Goal: Communication & Community: Answer question/provide support

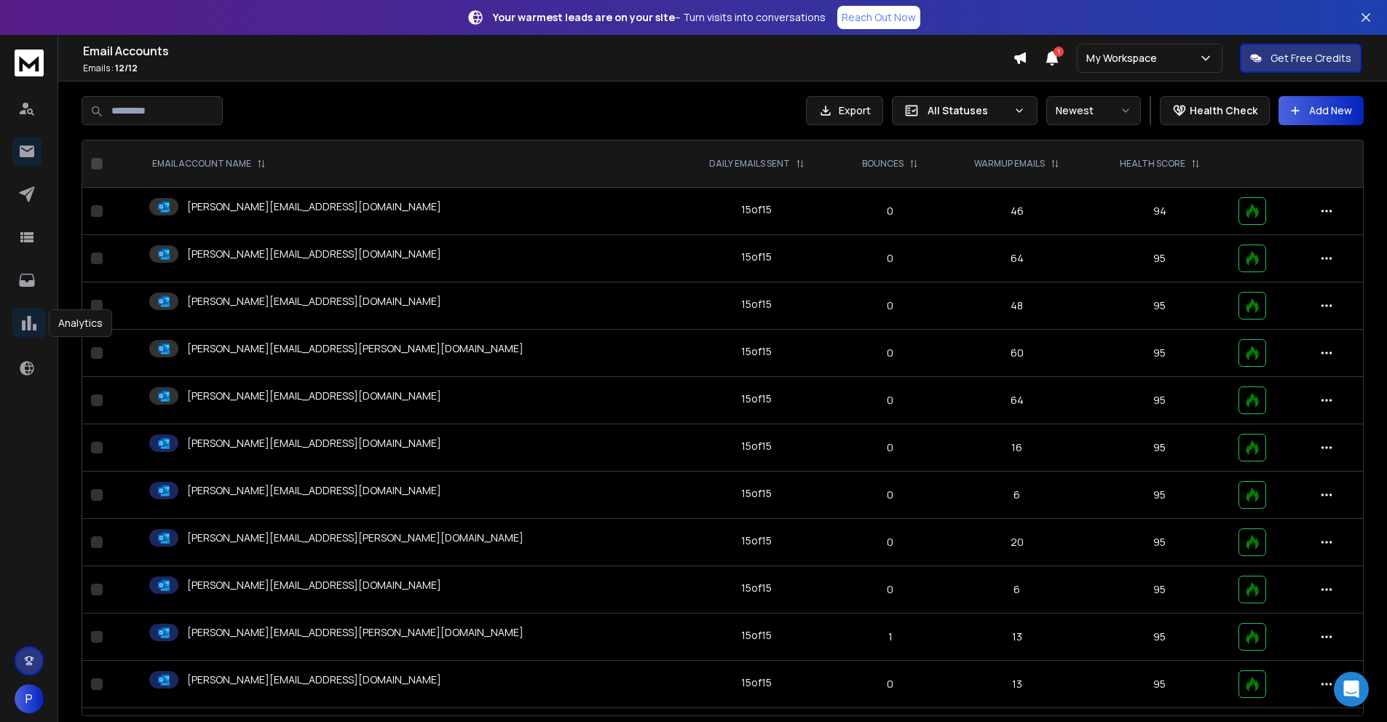
click at [27, 324] on icon at bounding box center [29, 323] width 15 height 15
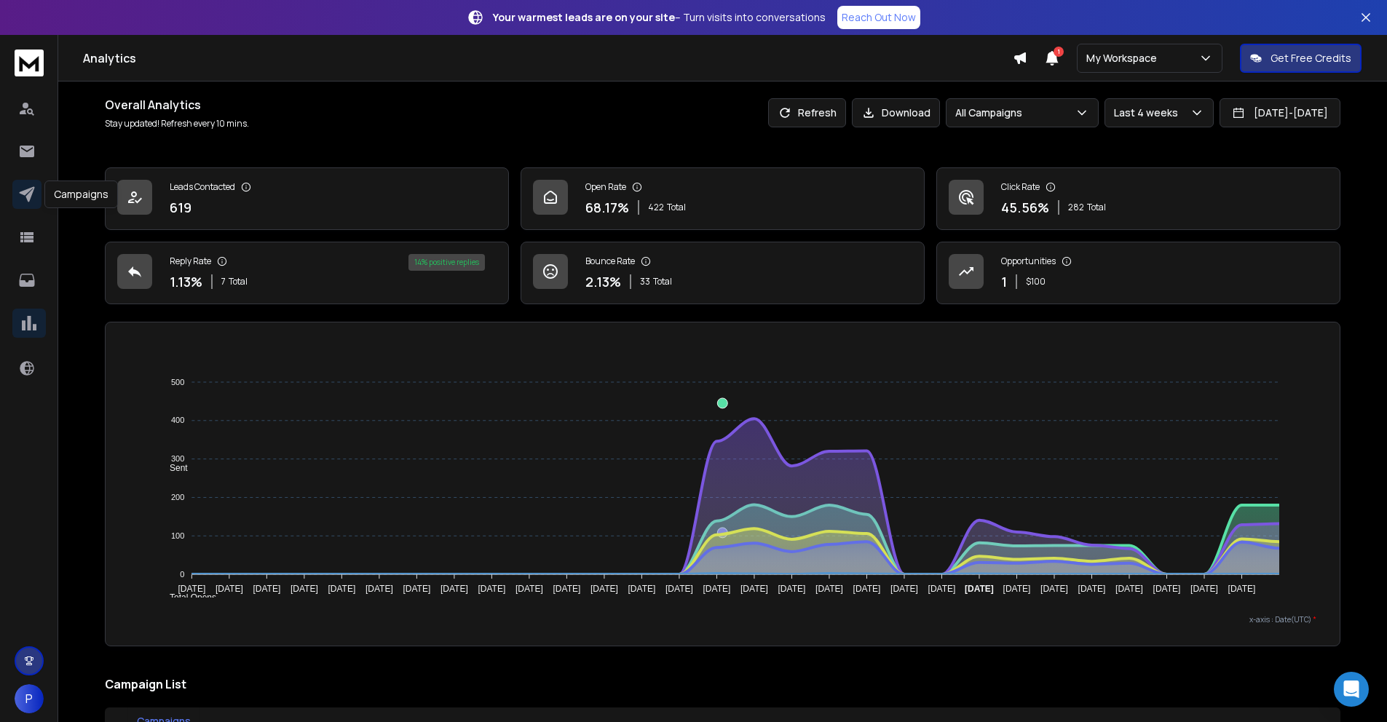
click at [27, 192] on icon at bounding box center [26, 193] width 15 height 15
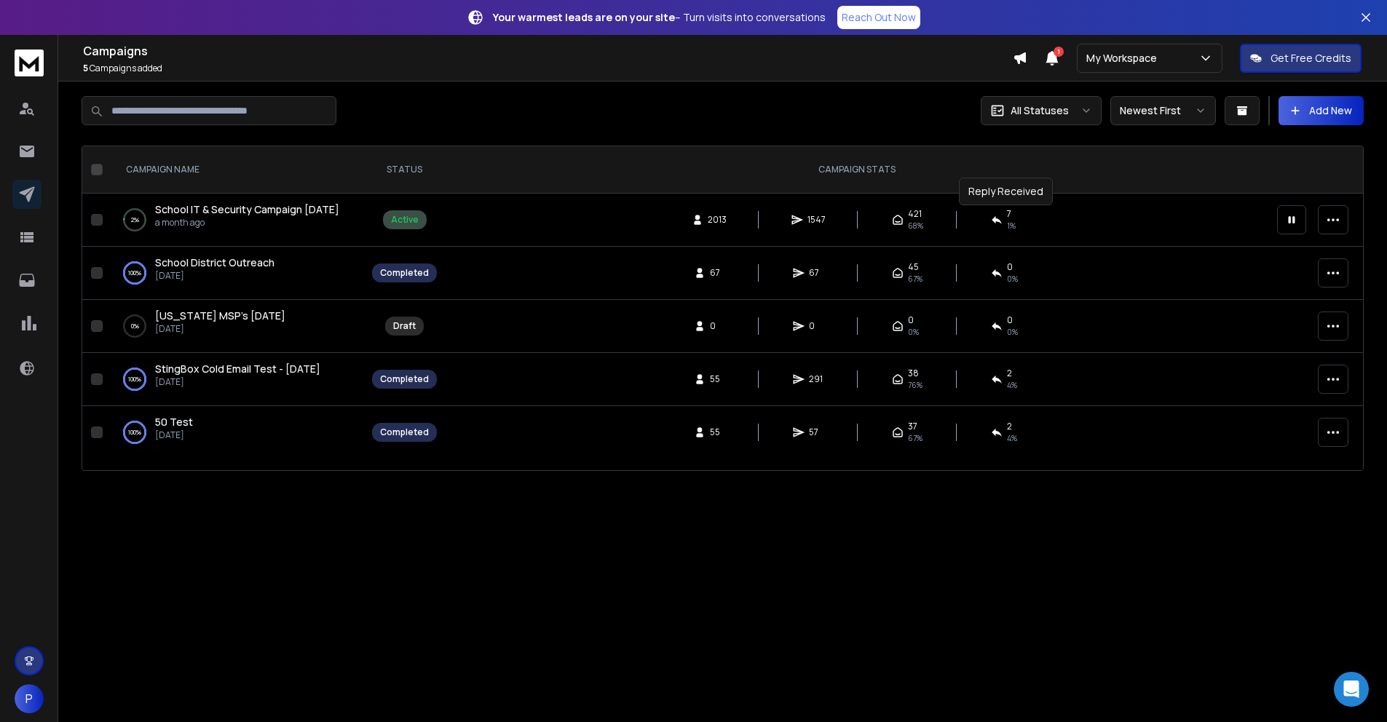
click at [1007, 225] on span "1 %" at bounding box center [1011, 226] width 9 height 12
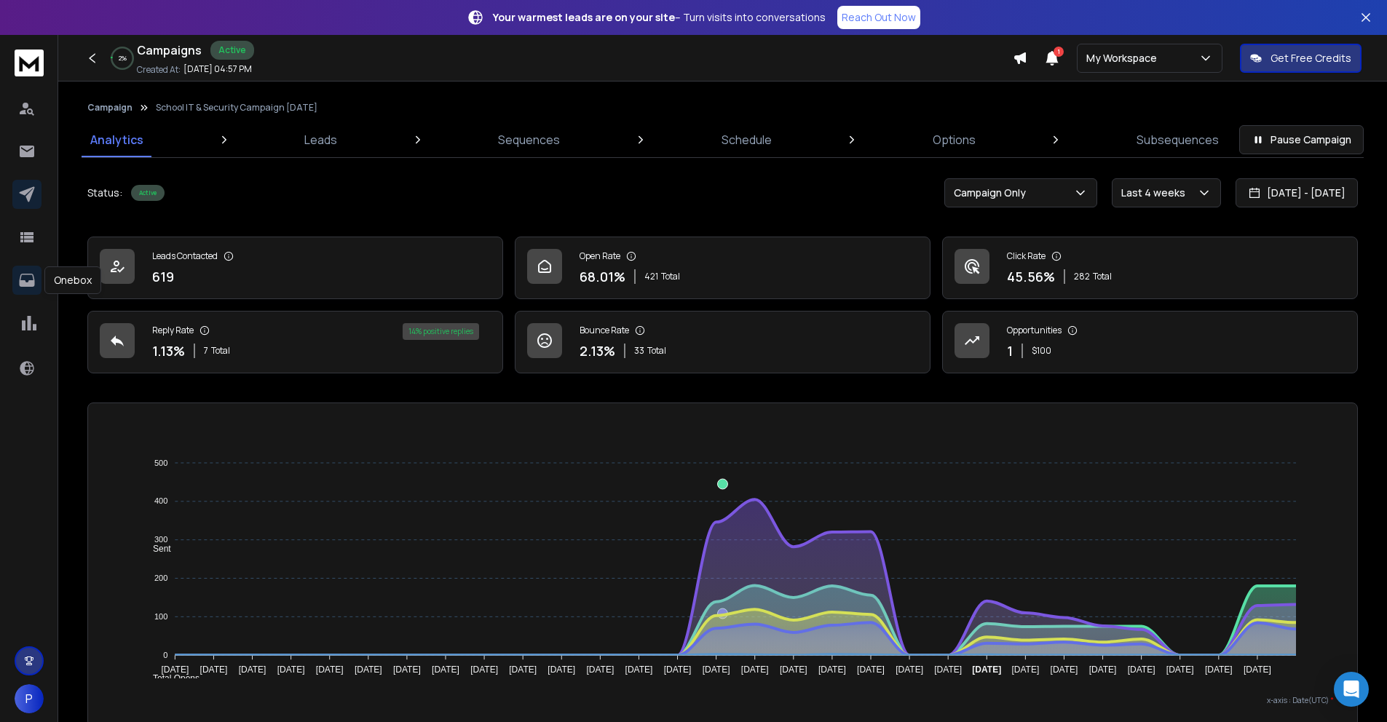
click at [31, 279] on icon at bounding box center [26, 280] width 17 height 17
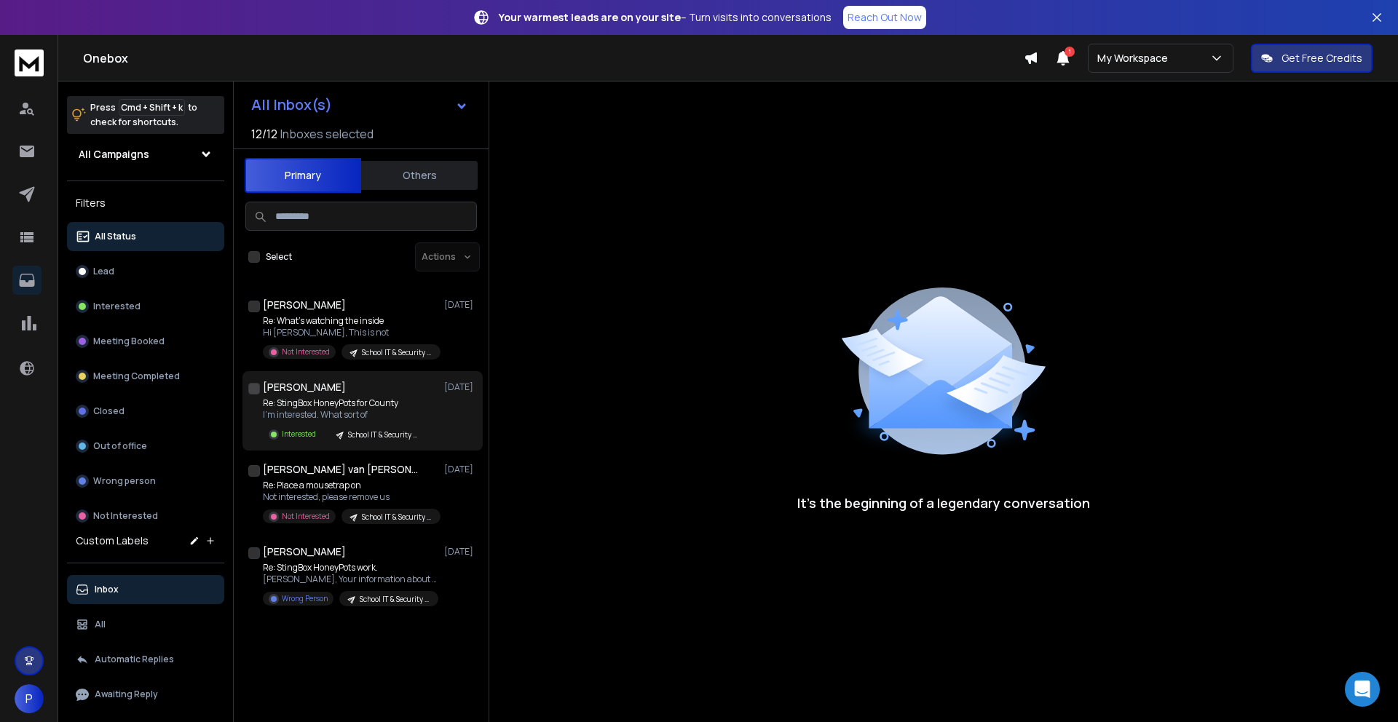
click at [301, 410] on p "I'm interested. What sort of" at bounding box center [345, 415] width 164 height 12
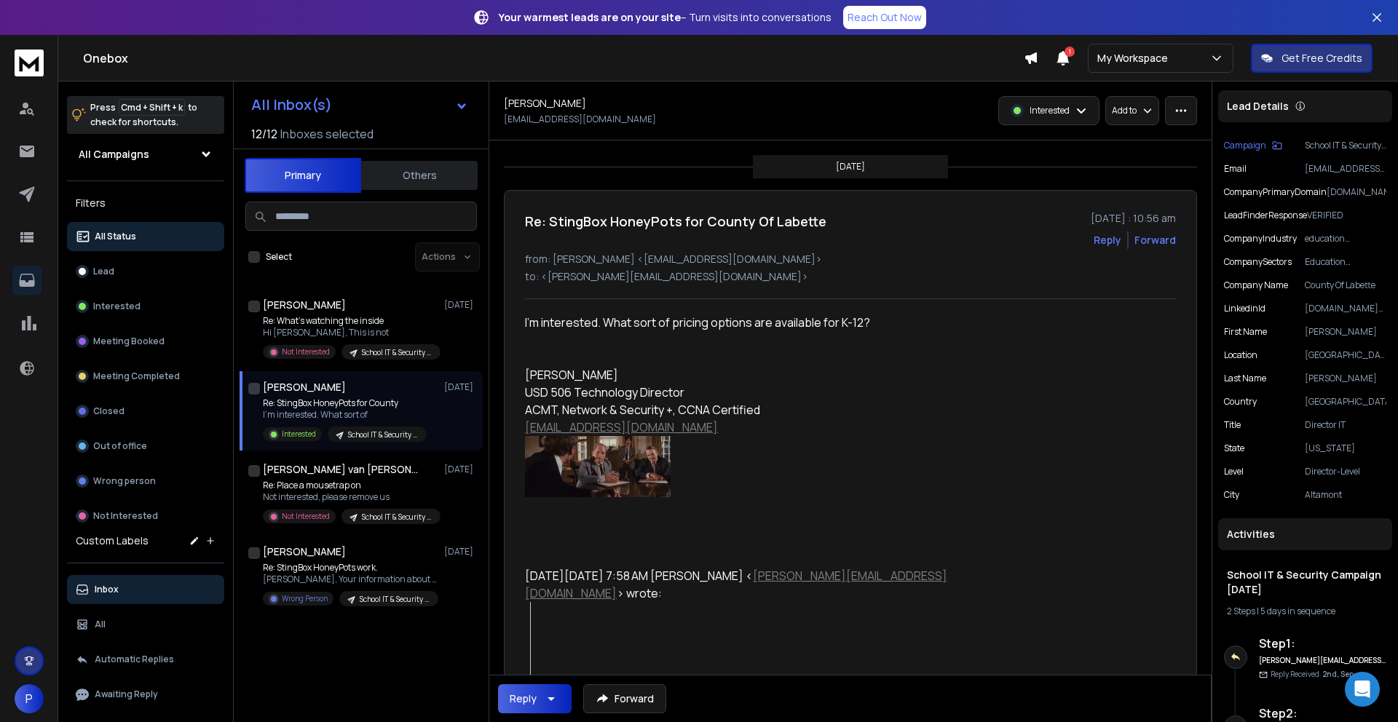
click at [548, 696] on icon "button" at bounding box center [550, 698] width 17 height 17
click at [542, 664] on p "Reply All" at bounding box center [543, 662] width 40 height 15
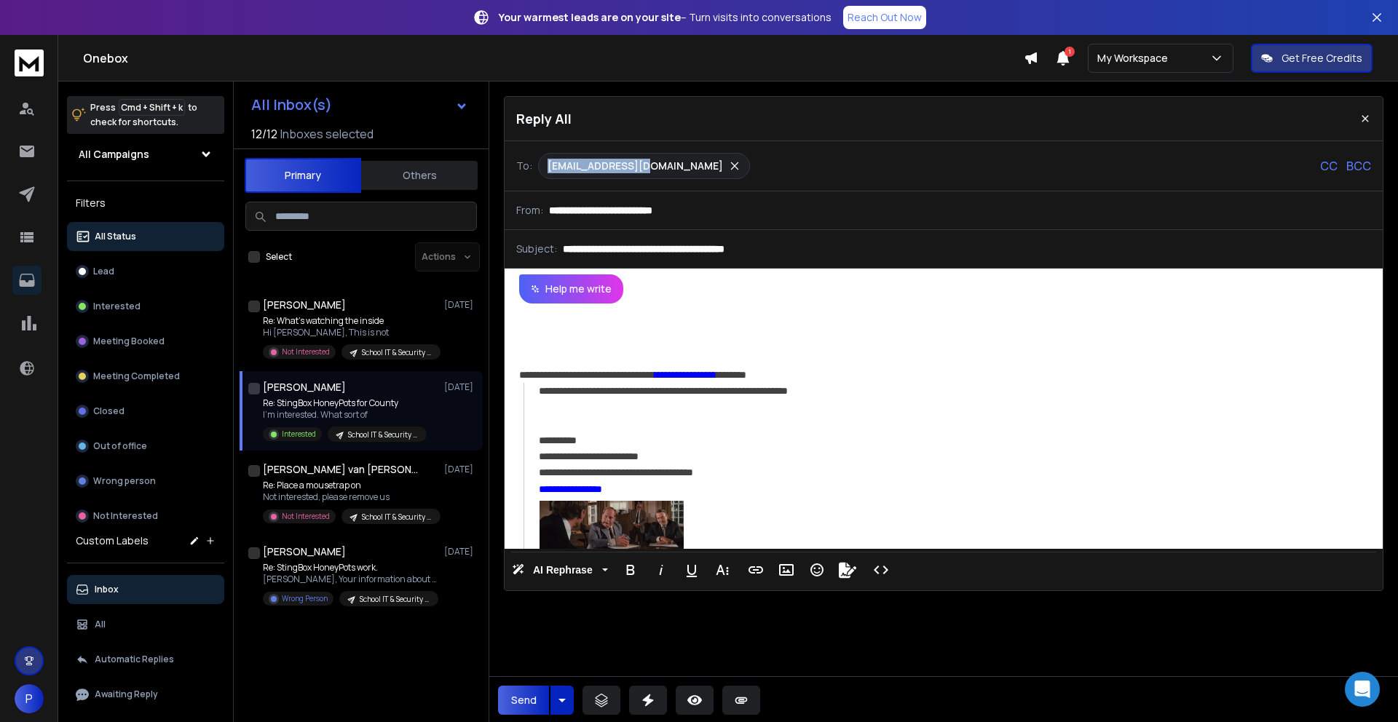
drag, startPoint x: 546, startPoint y: 170, endPoint x: 642, endPoint y: 173, distance: 96.2
click at [642, 173] on p "[EMAIL_ADDRESS][DOMAIN_NAME]" at bounding box center [635, 166] width 175 height 15
copy p "[EMAIL_ADDRESS][DOMAIN_NAME]"
click at [564, 417] on div at bounding box center [953, 424] width 829 height 16
click at [556, 333] on div at bounding box center [943, 326] width 849 height 16
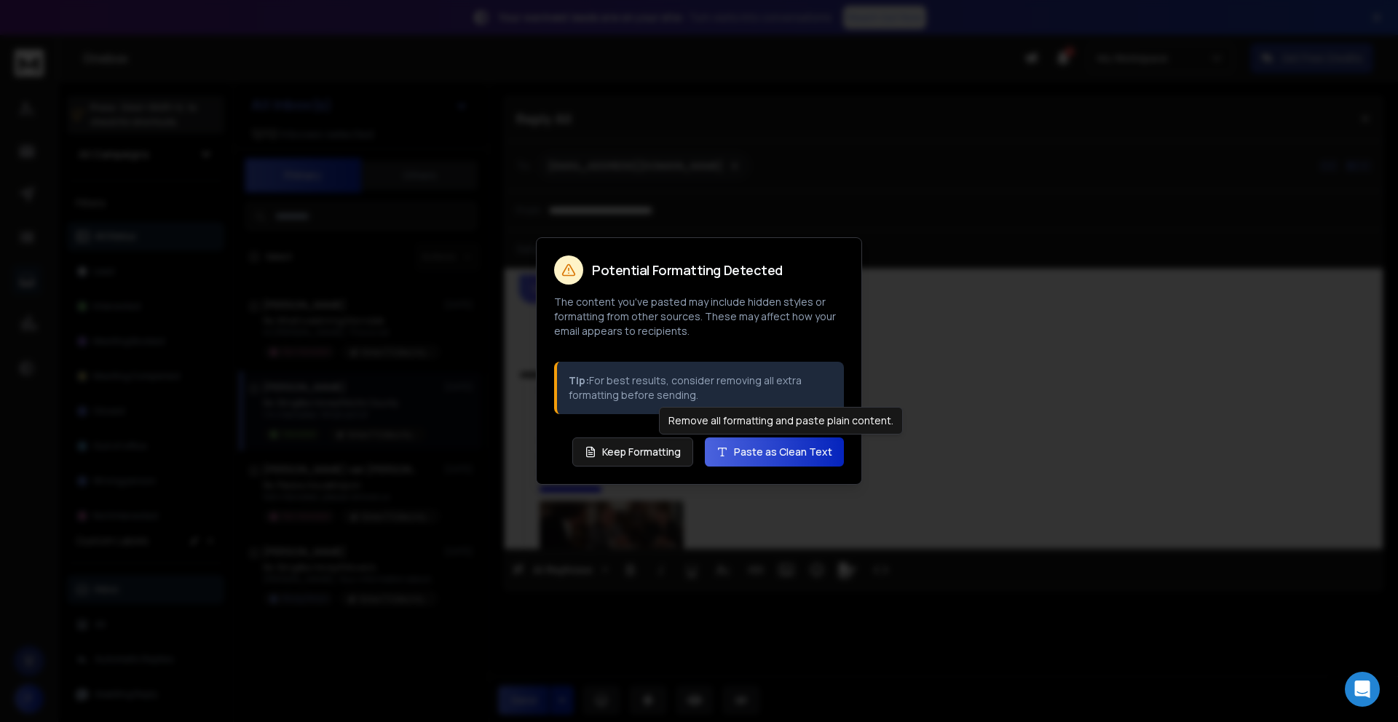
click at [757, 452] on button "Paste as Clean Text" at bounding box center [774, 452] width 139 height 29
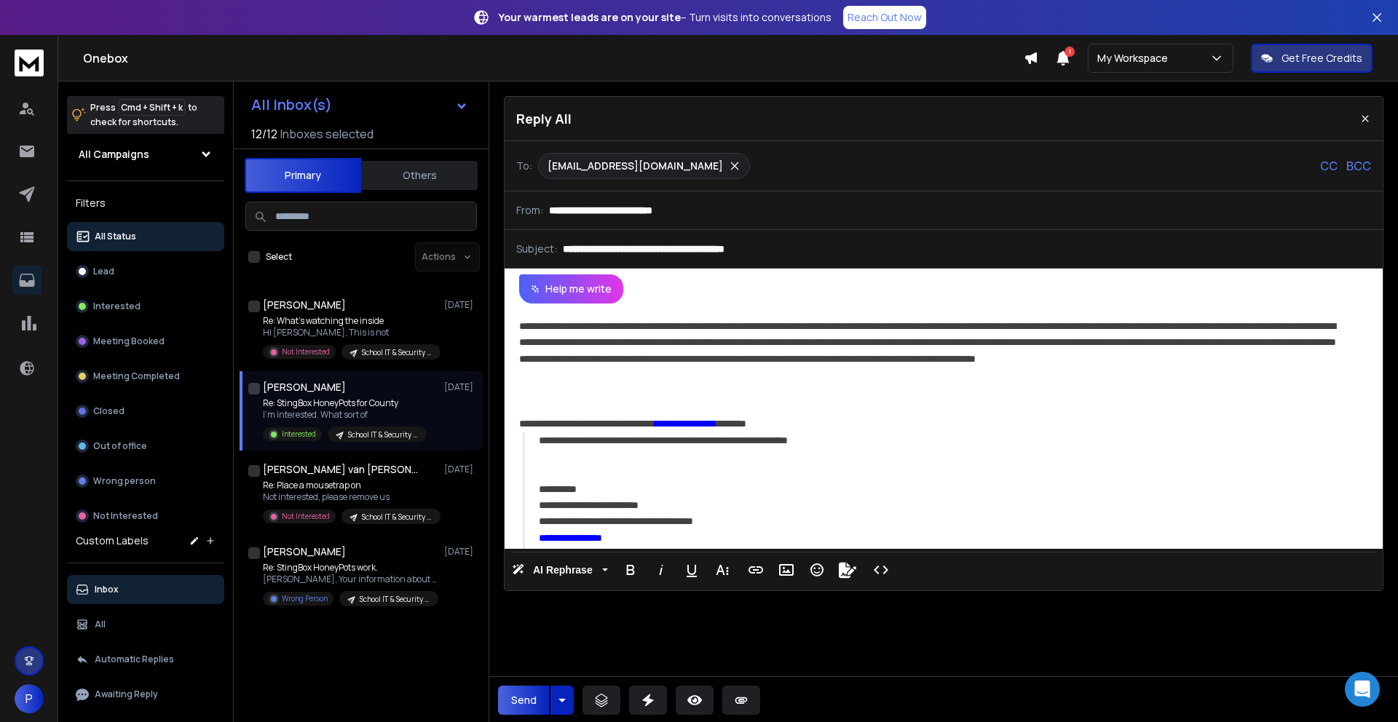
drag, startPoint x: 559, startPoint y: 324, endPoint x: 576, endPoint y: 393, distance: 71.2
click at [559, 324] on div "**********" at bounding box center [936, 351] width 834 height 66
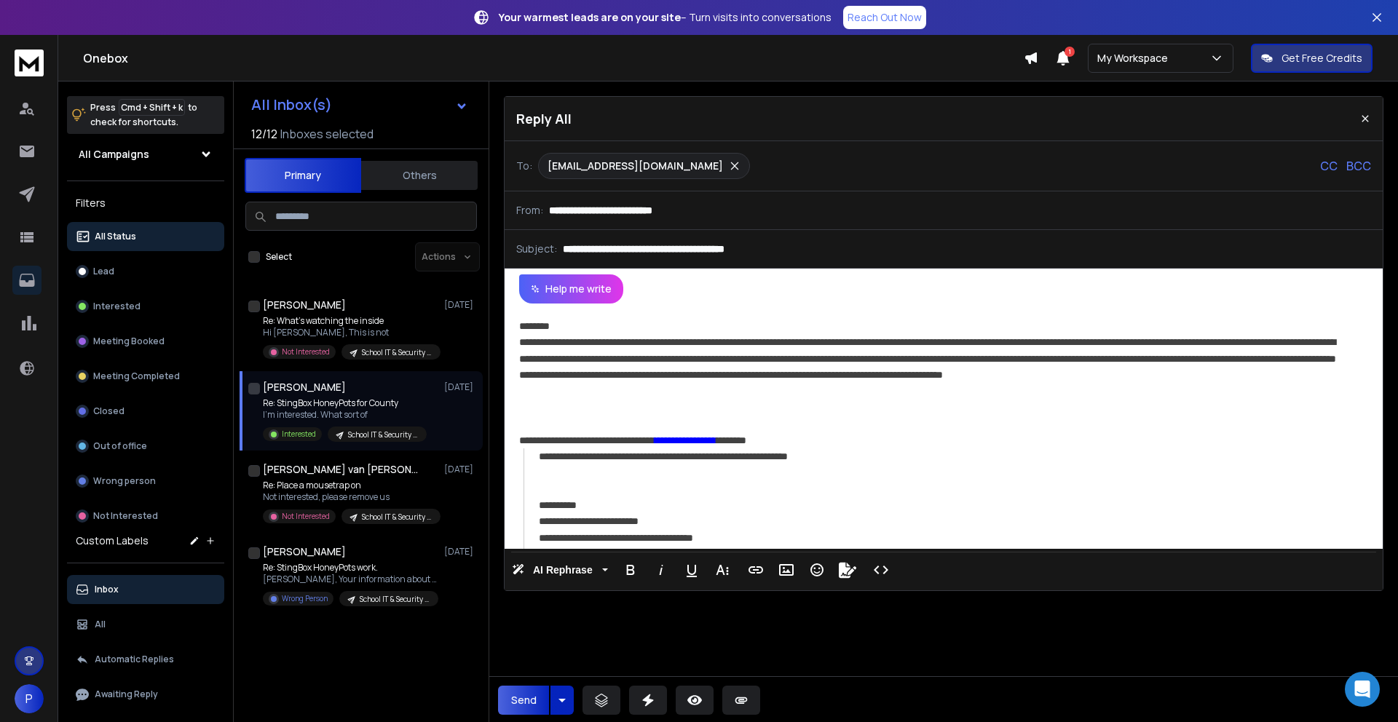
click at [594, 396] on div "**********" at bounding box center [936, 359] width 834 height 82
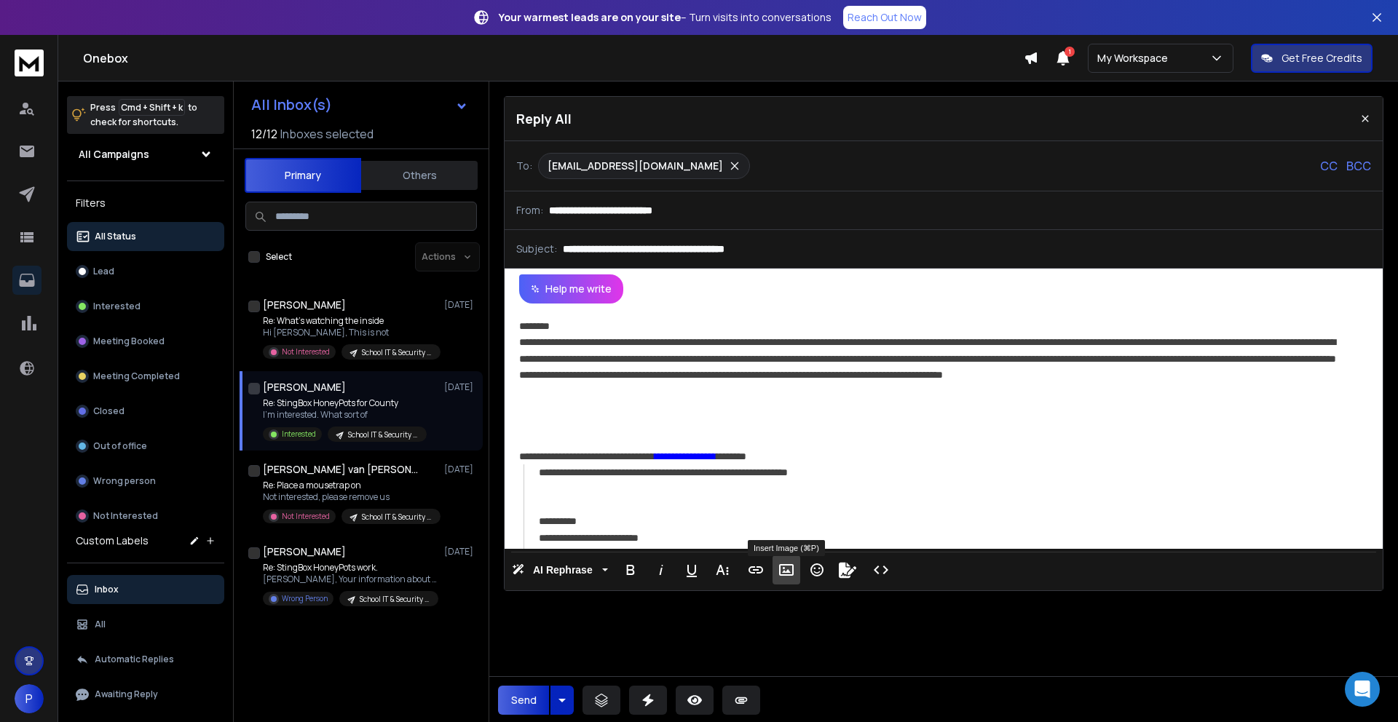
click at [784, 574] on icon "button" at bounding box center [786, 569] width 17 height 17
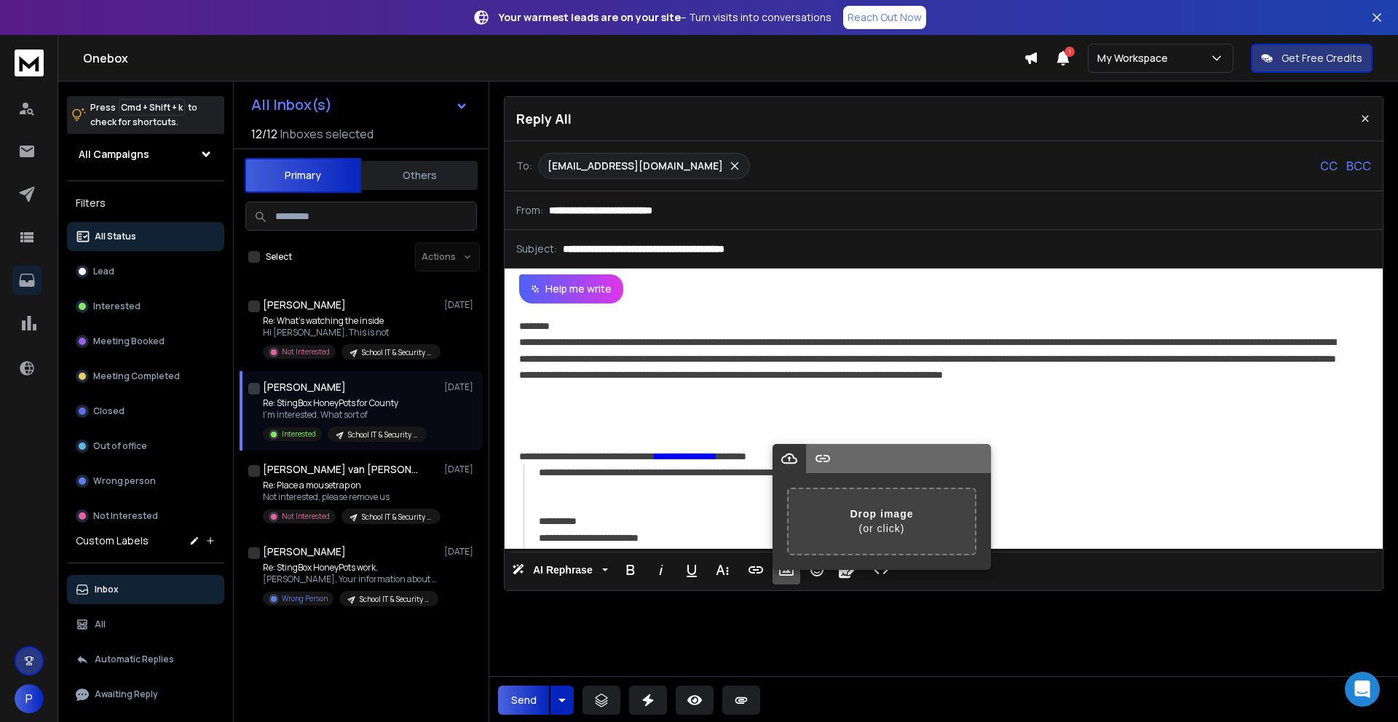
click at [858, 519] on input "file" at bounding box center [509, 521] width 932 height 65
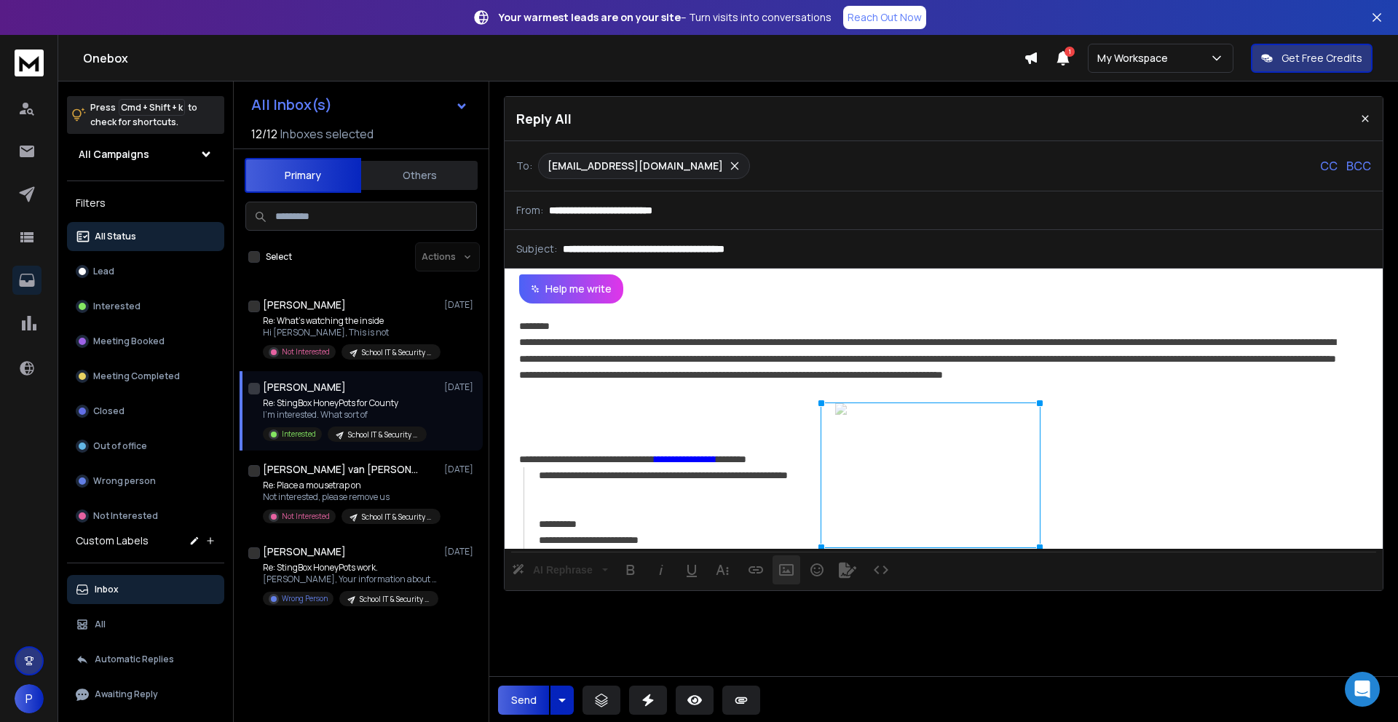
click at [1075, 415] on div at bounding box center [943, 409] width 849 height 12
click at [751, 415] on div at bounding box center [943, 409] width 849 height 12
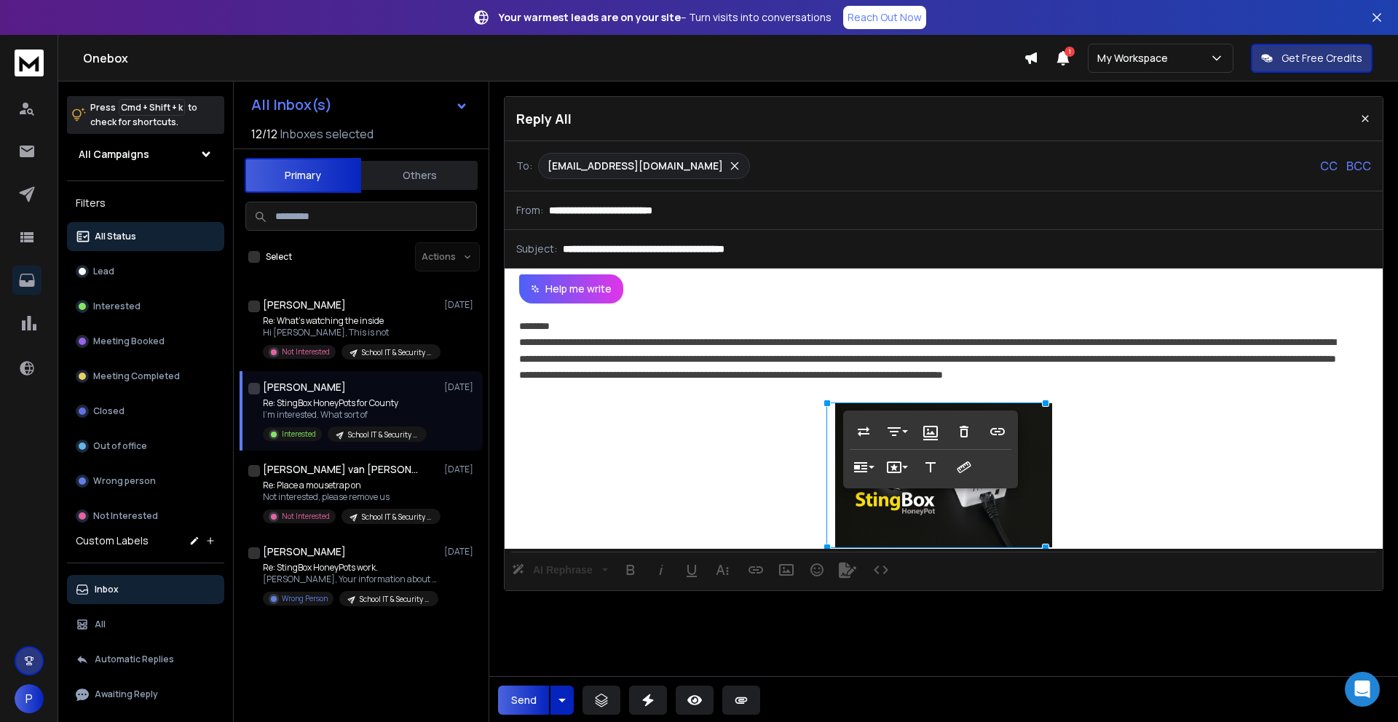
click at [1097, 438] on div at bounding box center [943, 475] width 849 height 145
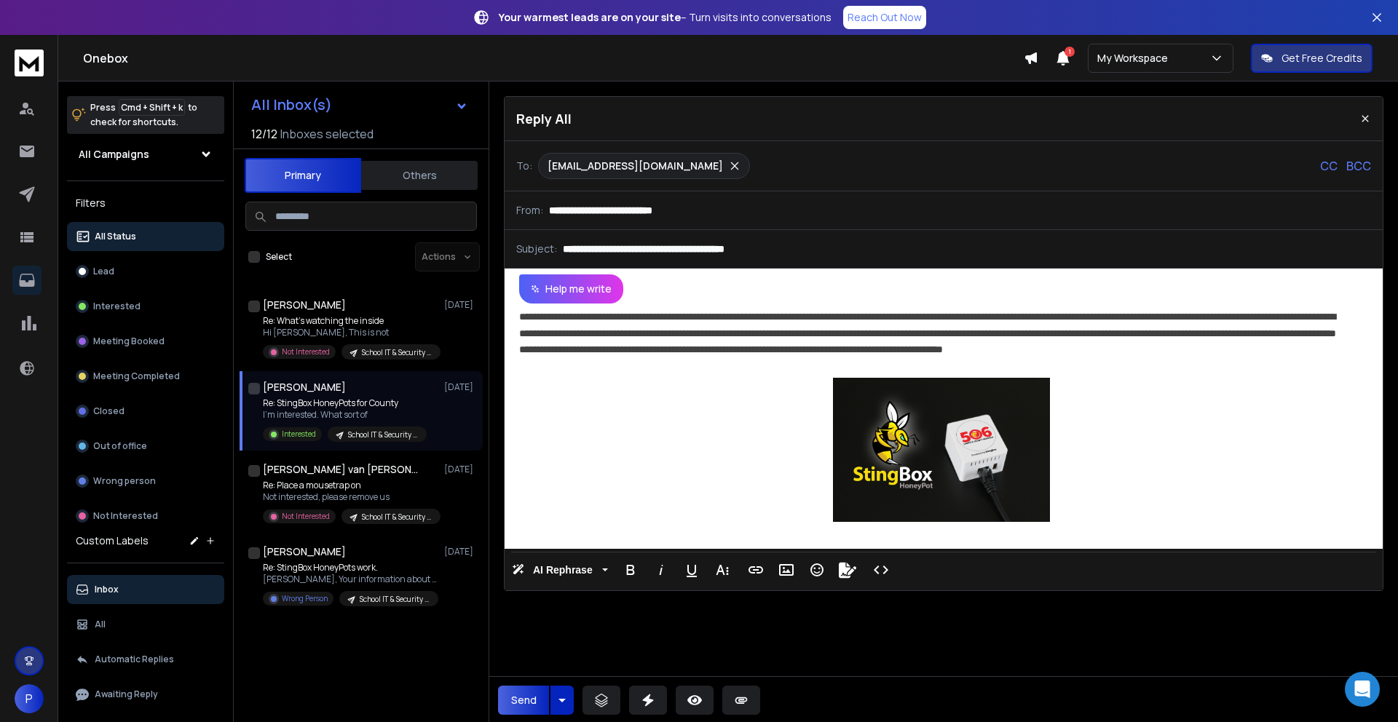
scroll to position [186, 0]
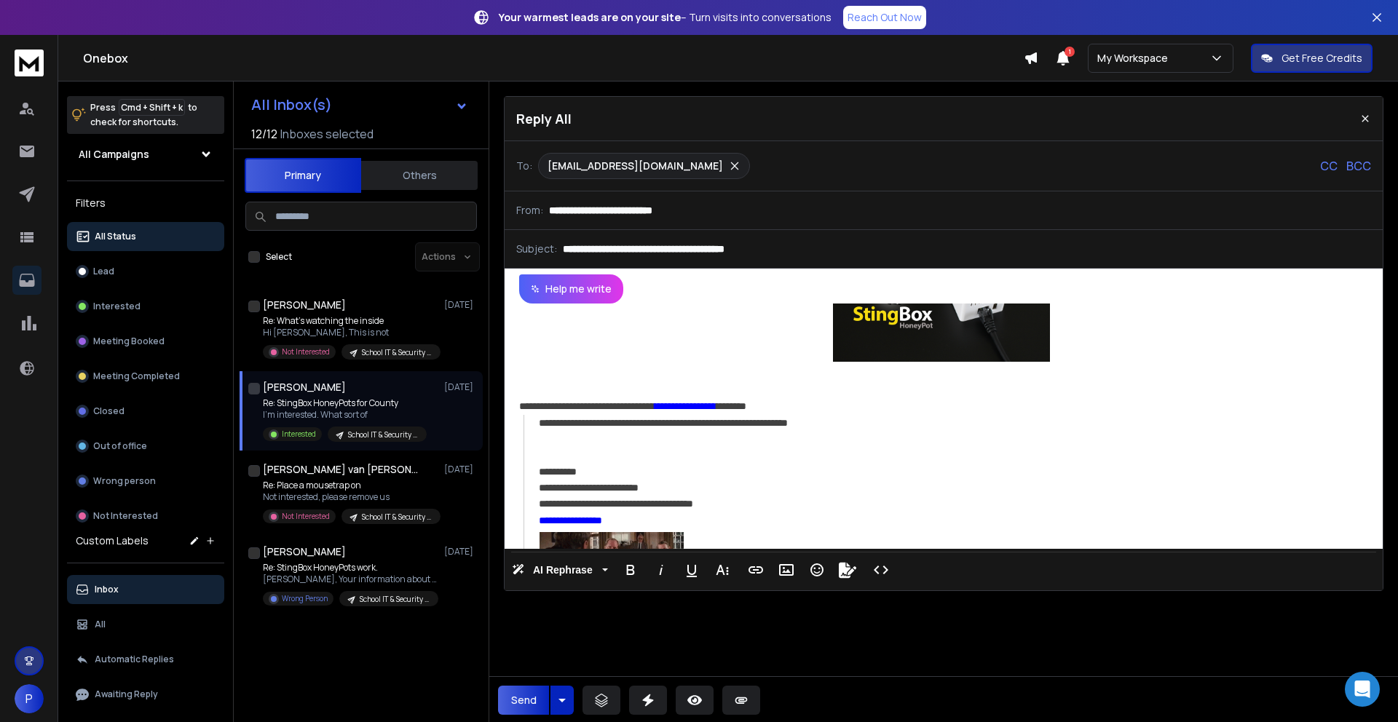
click at [1144, 363] on div "**********" at bounding box center [942, 426] width 874 height 245
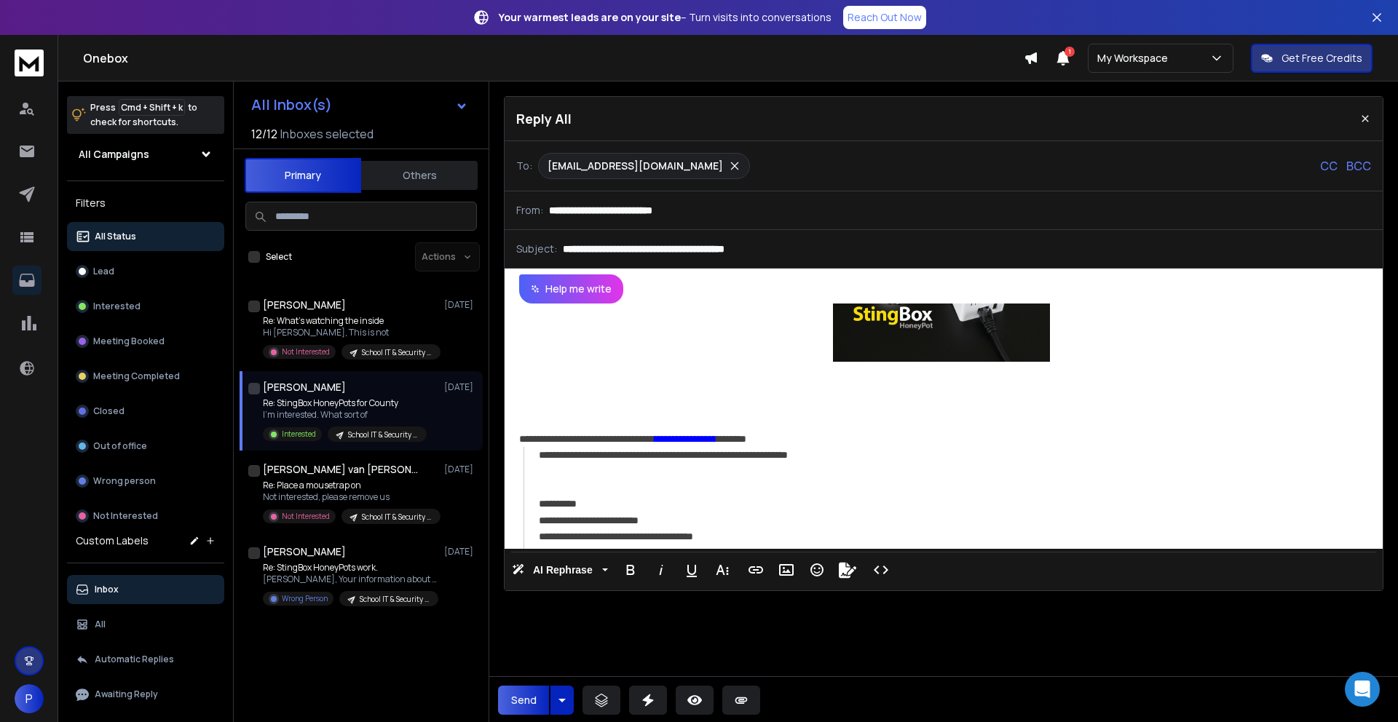
click at [545, 401] on div at bounding box center [941, 390] width 845 height 49
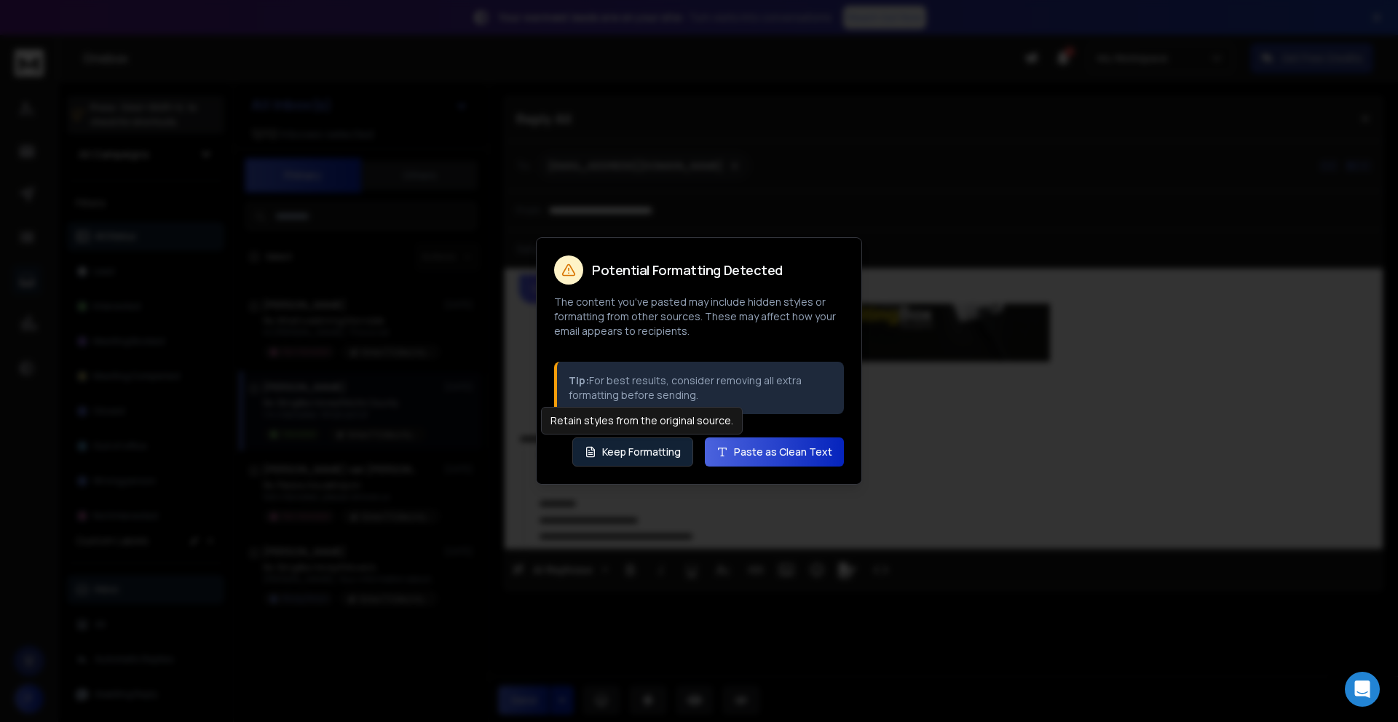
click at [644, 455] on button "Keep Formatting" at bounding box center [632, 452] width 121 height 29
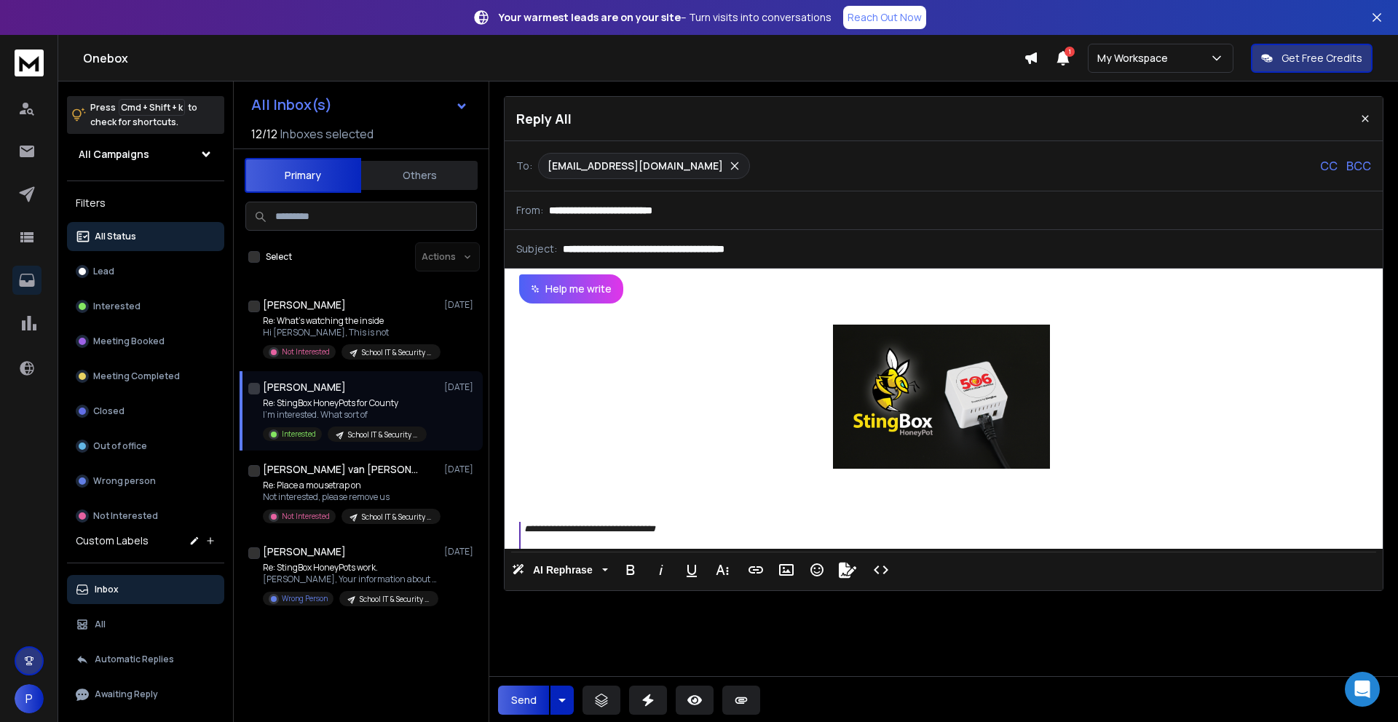
scroll to position [0, 0]
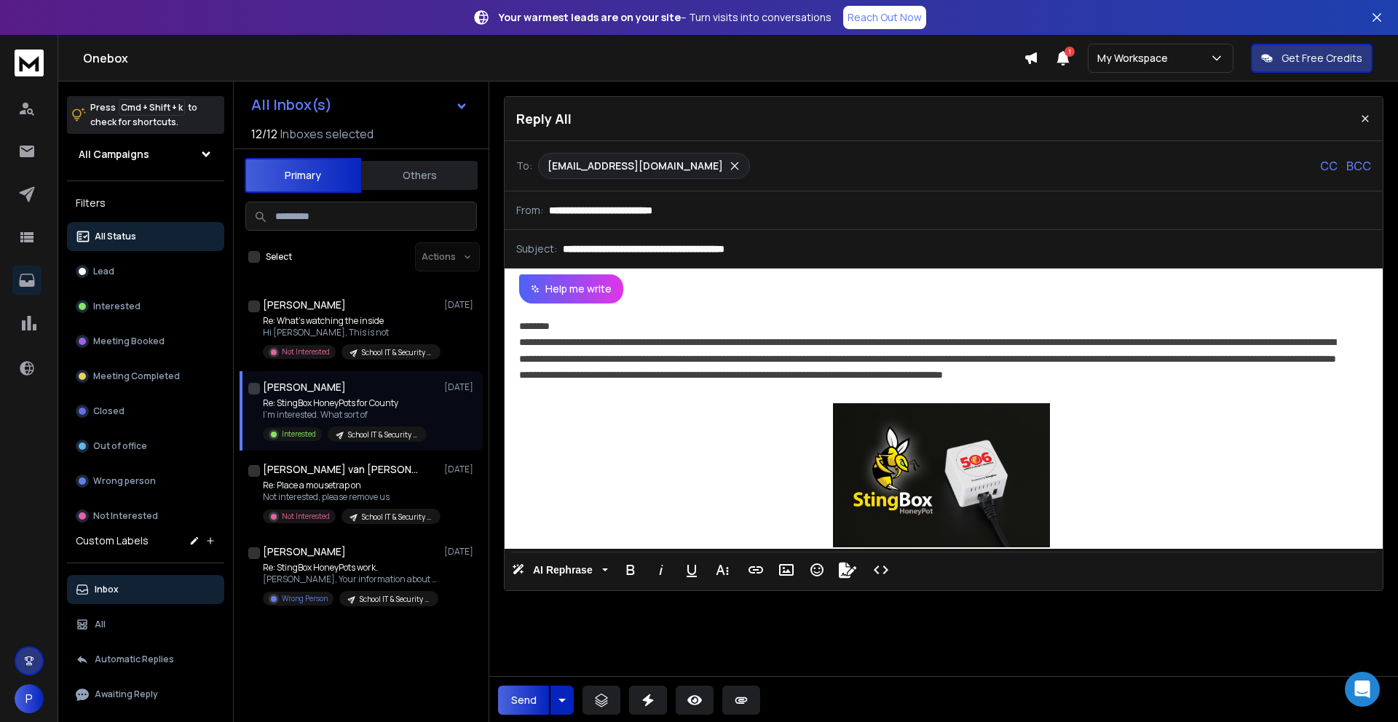
click at [525, 701] on button "Send" at bounding box center [523, 700] width 51 height 29
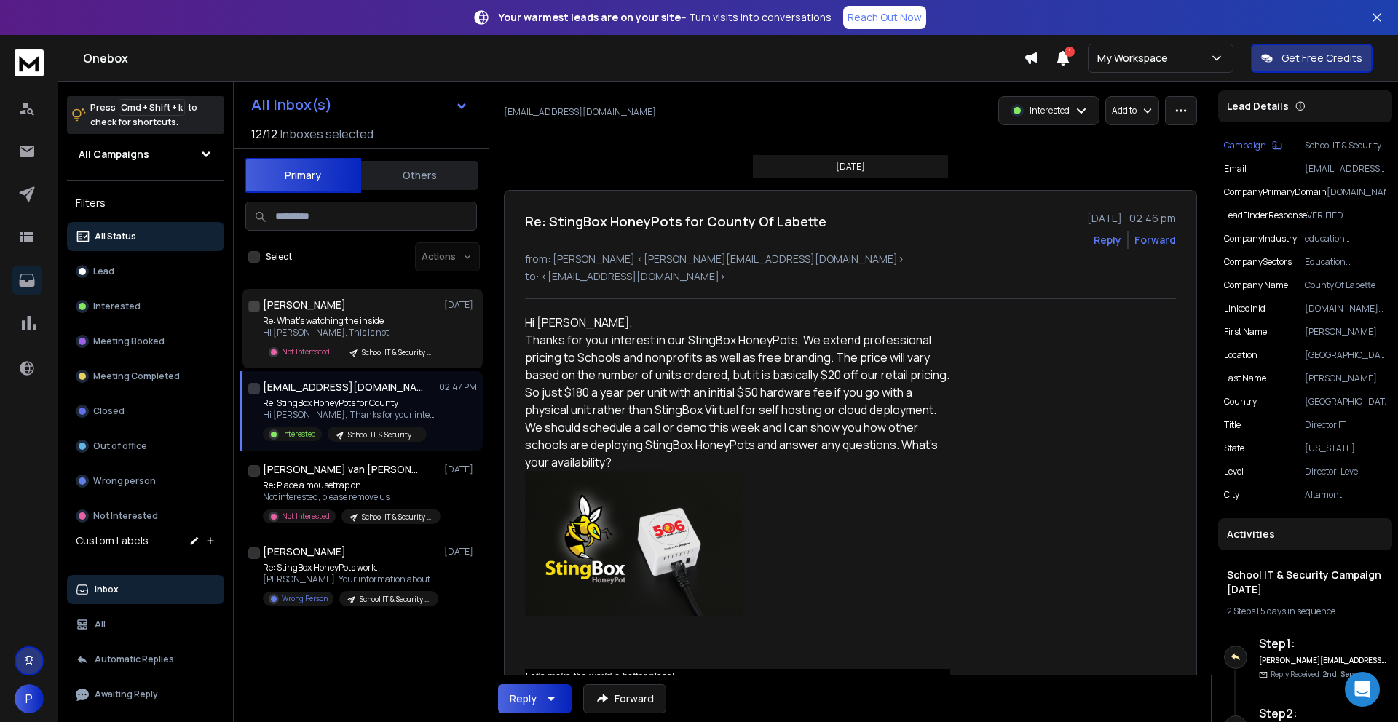
click at [352, 311] on div "[PERSON_NAME] [DATE]" at bounding box center [370, 305] width 214 height 15
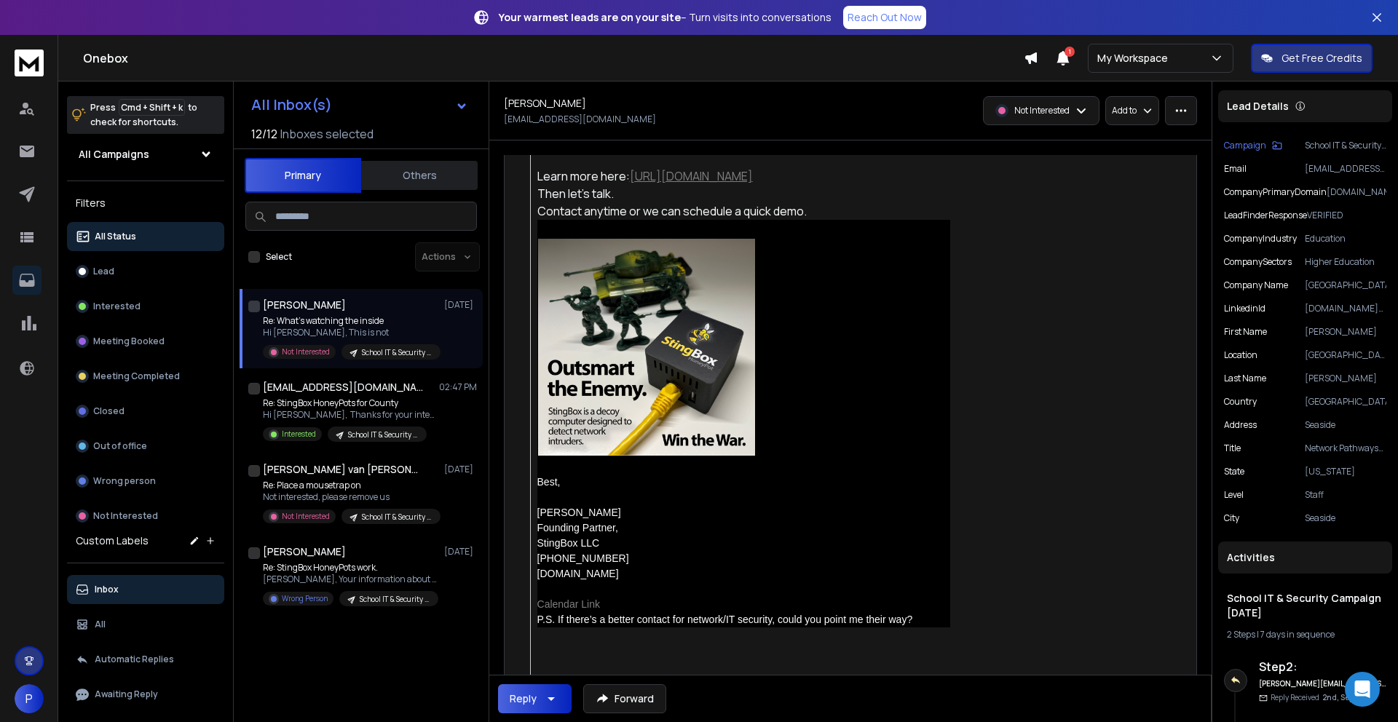
scroll to position [954, 0]
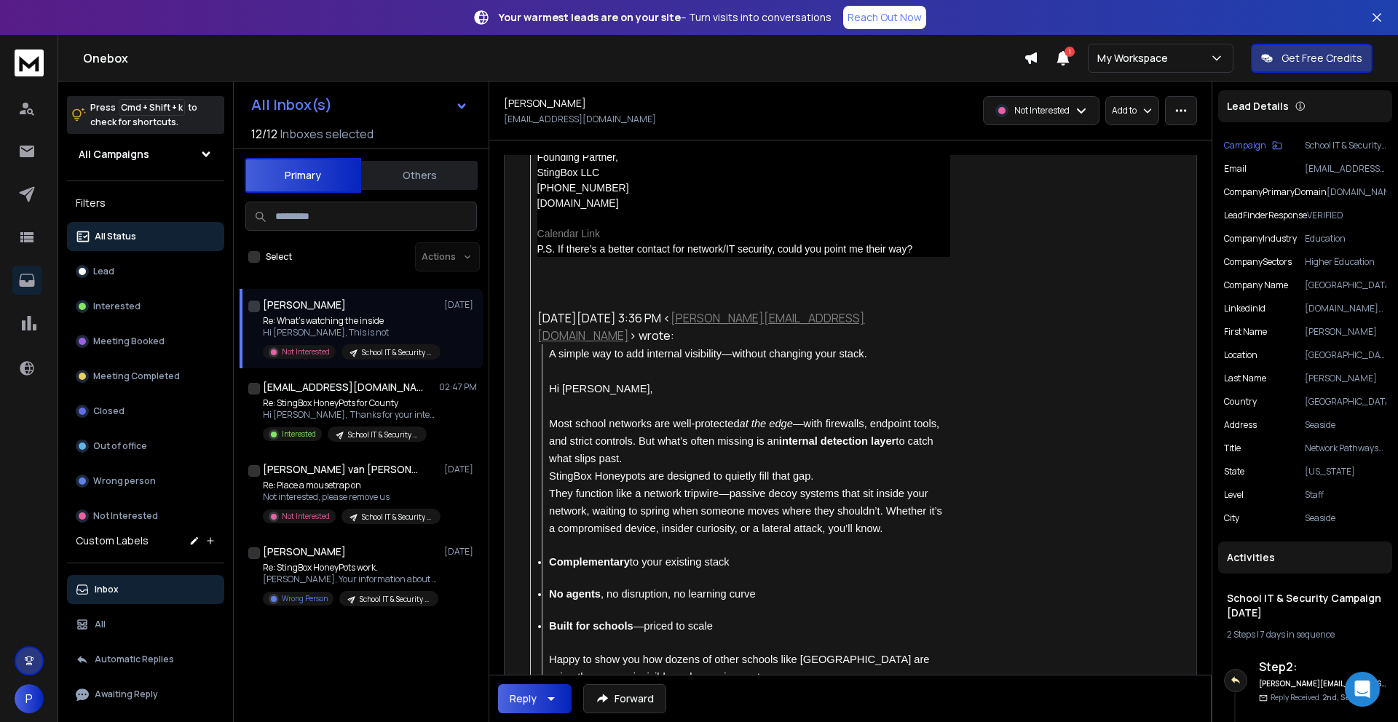
click at [347, 310] on div "[PERSON_NAME] [DATE]" at bounding box center [370, 305] width 214 height 15
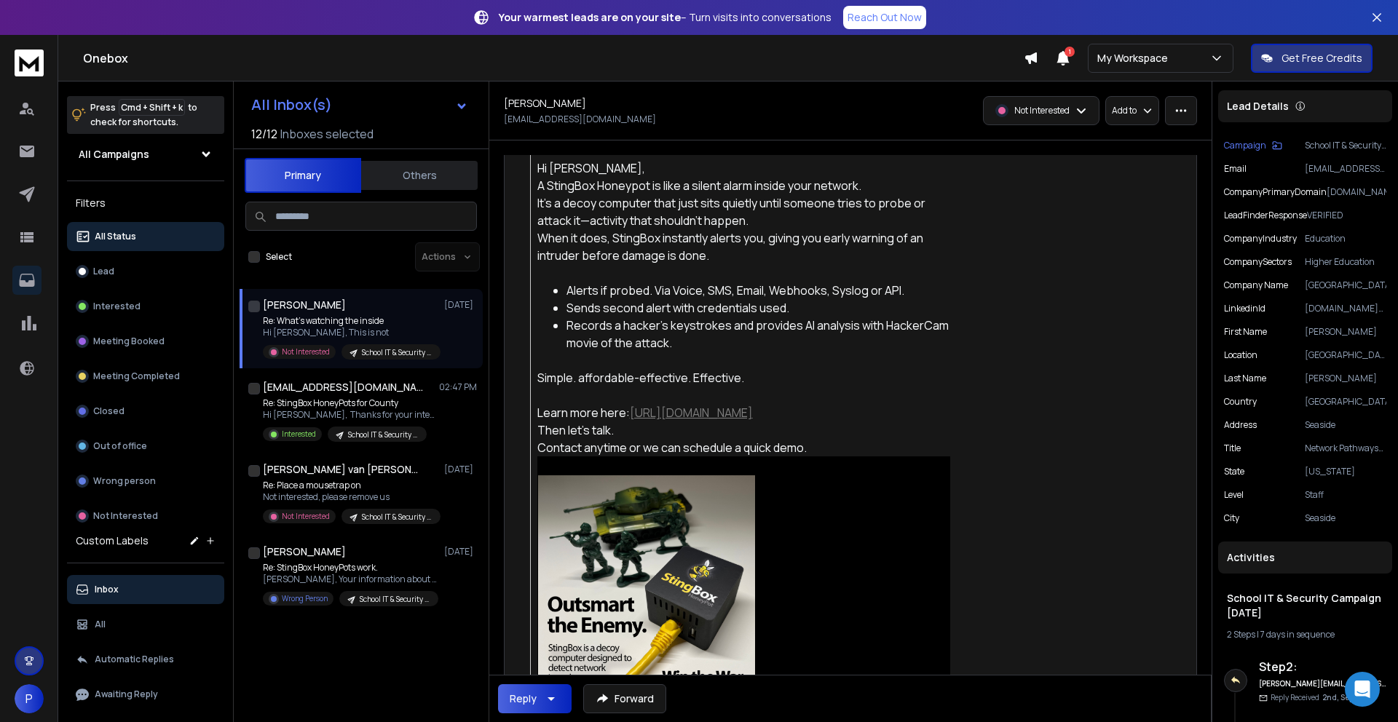
scroll to position [0, 0]
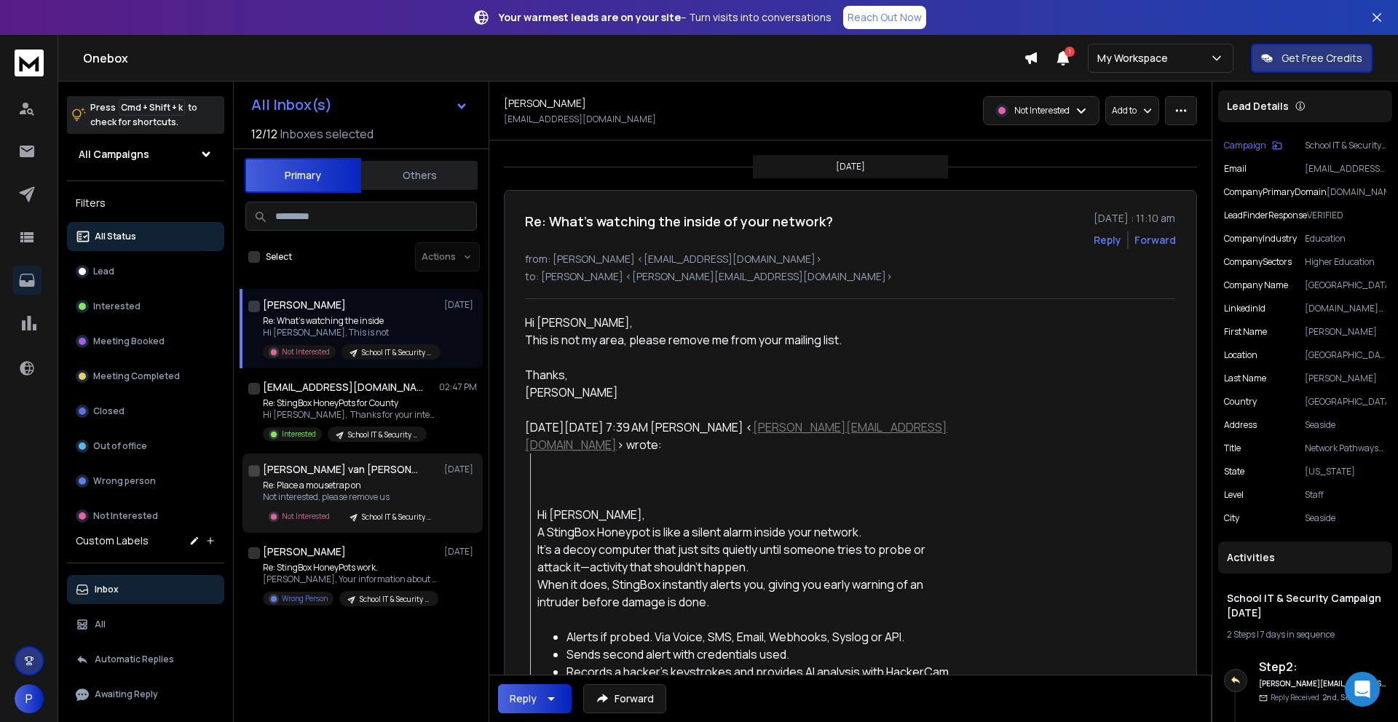
click at [360, 481] on p "Re: Place a mousetrap on" at bounding box center [350, 486] width 175 height 12
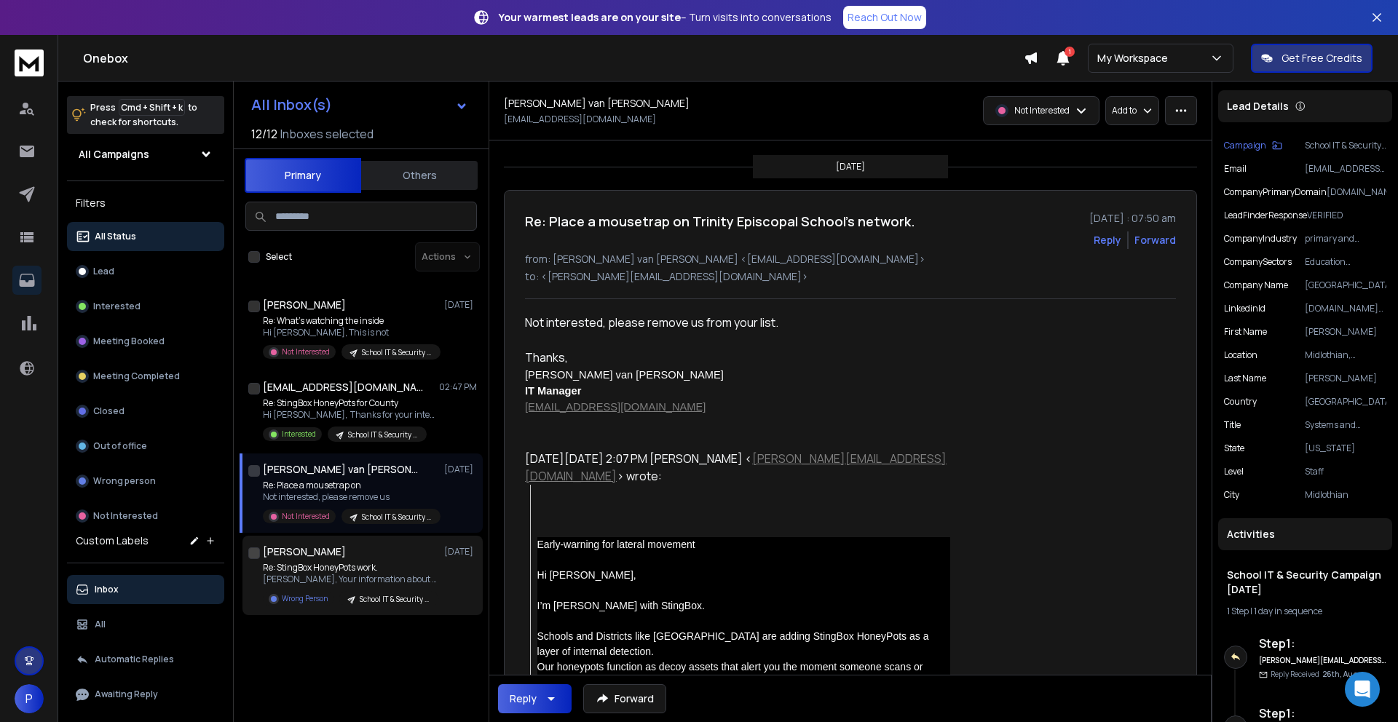
click at [366, 556] on div "[PERSON_NAME] [DATE]" at bounding box center [370, 552] width 214 height 15
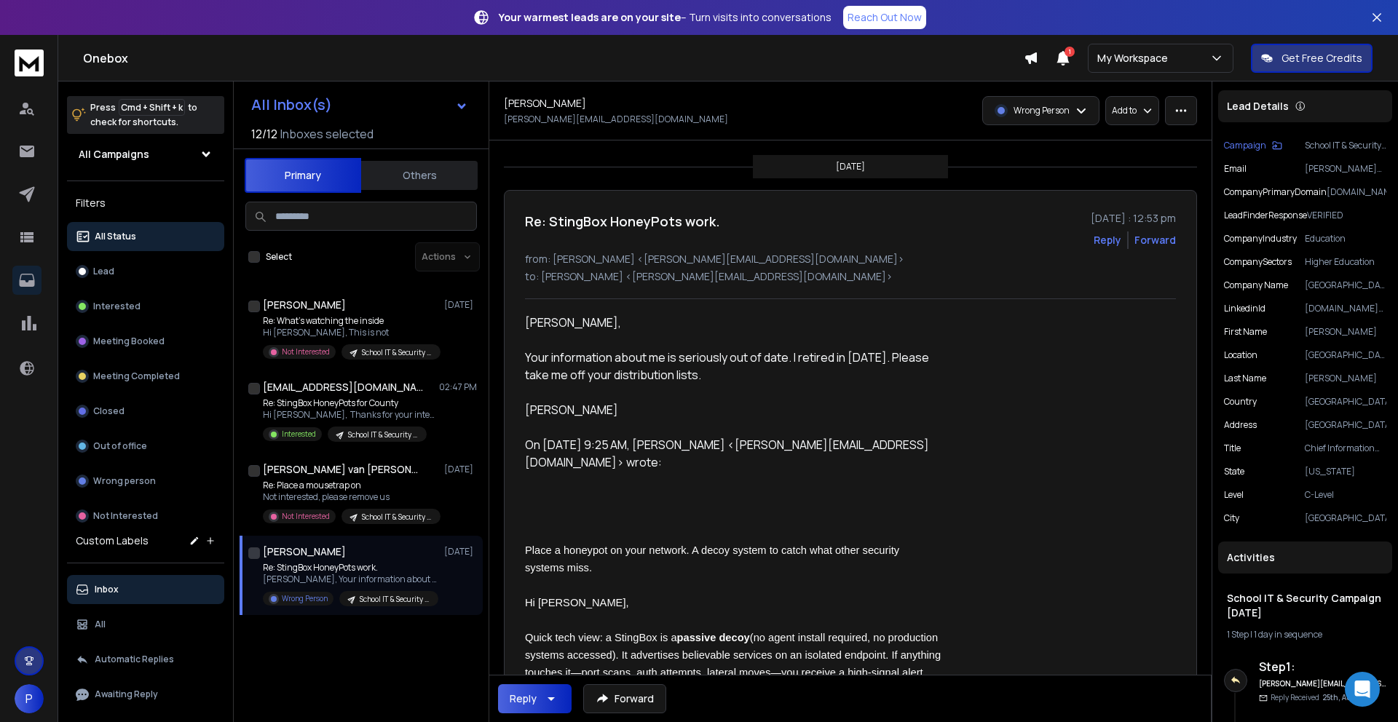
click at [411, 178] on button "Others" at bounding box center [419, 175] width 116 height 32
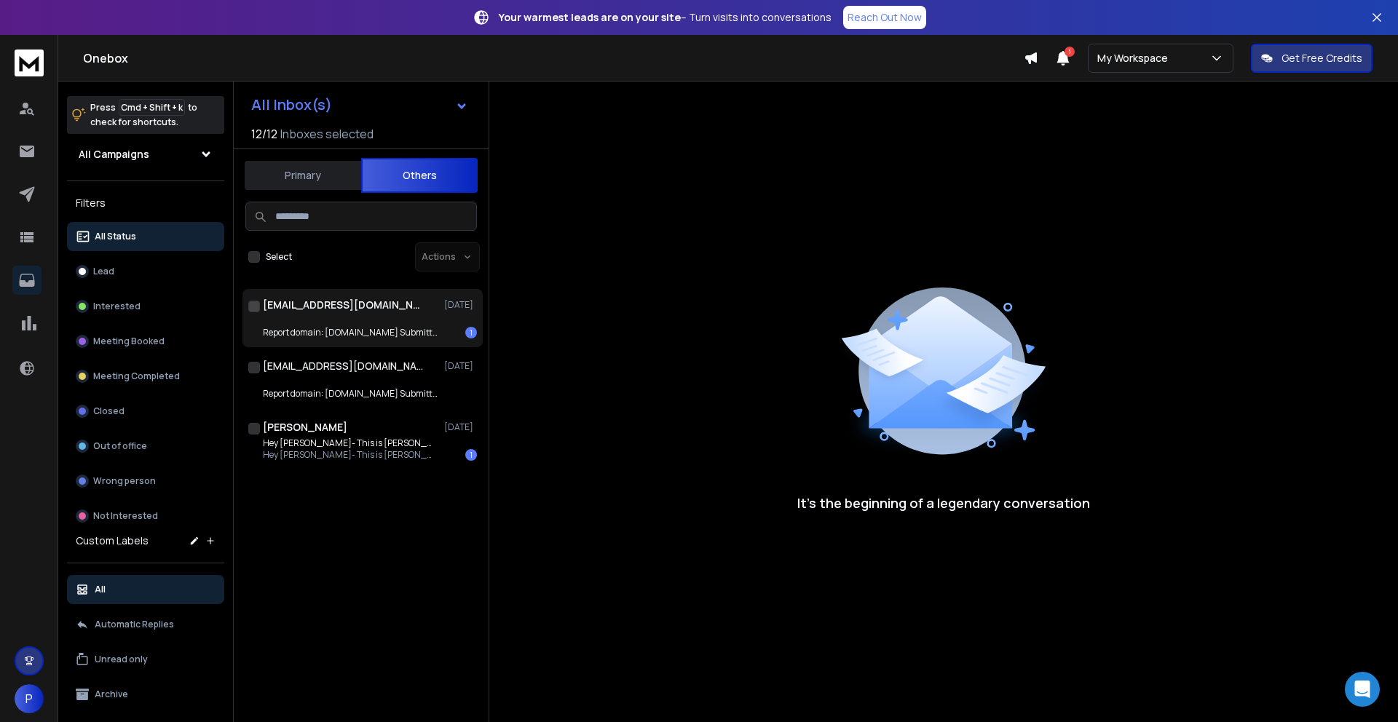
click at [353, 307] on h1 "[EMAIL_ADDRESS][DOMAIN_NAME]" at bounding box center [343, 305] width 160 height 15
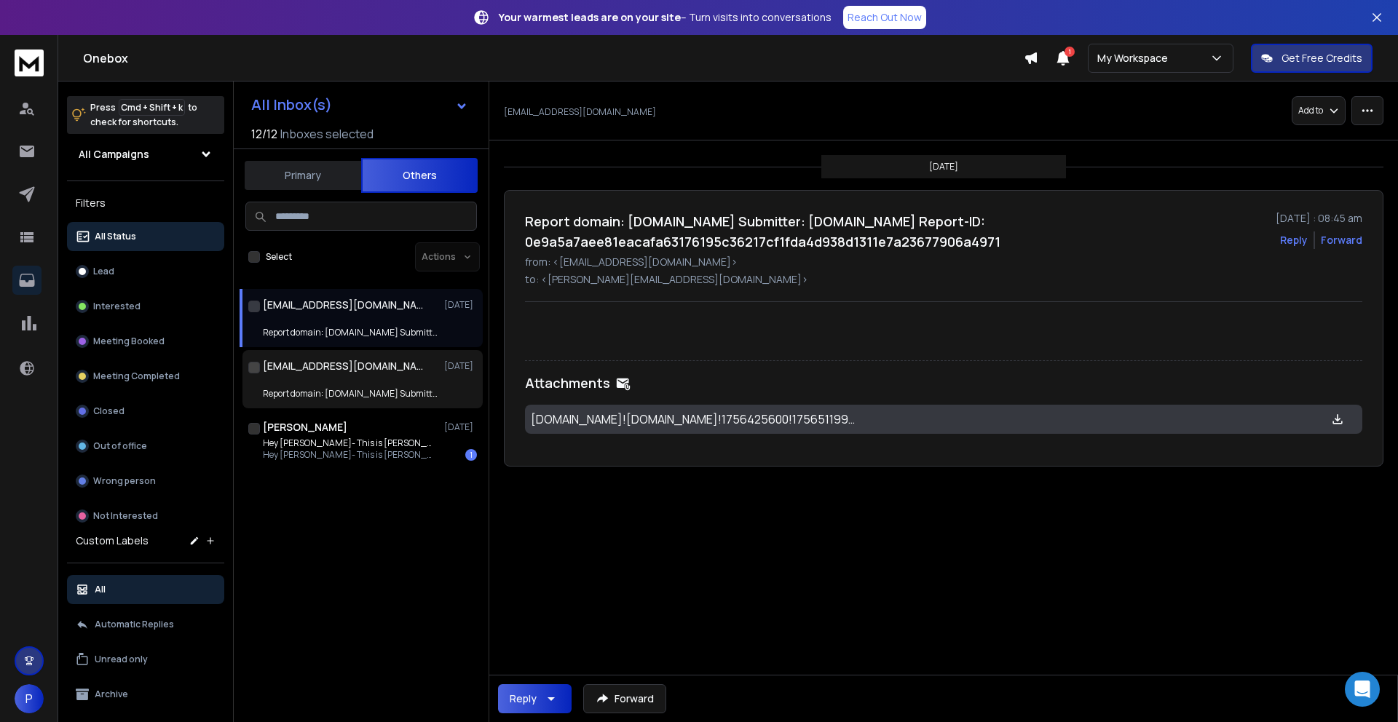
click at [347, 379] on div "Report domain: [DOMAIN_NAME] Submitter: [DOMAIN_NAME]" at bounding box center [370, 387] width 214 height 23
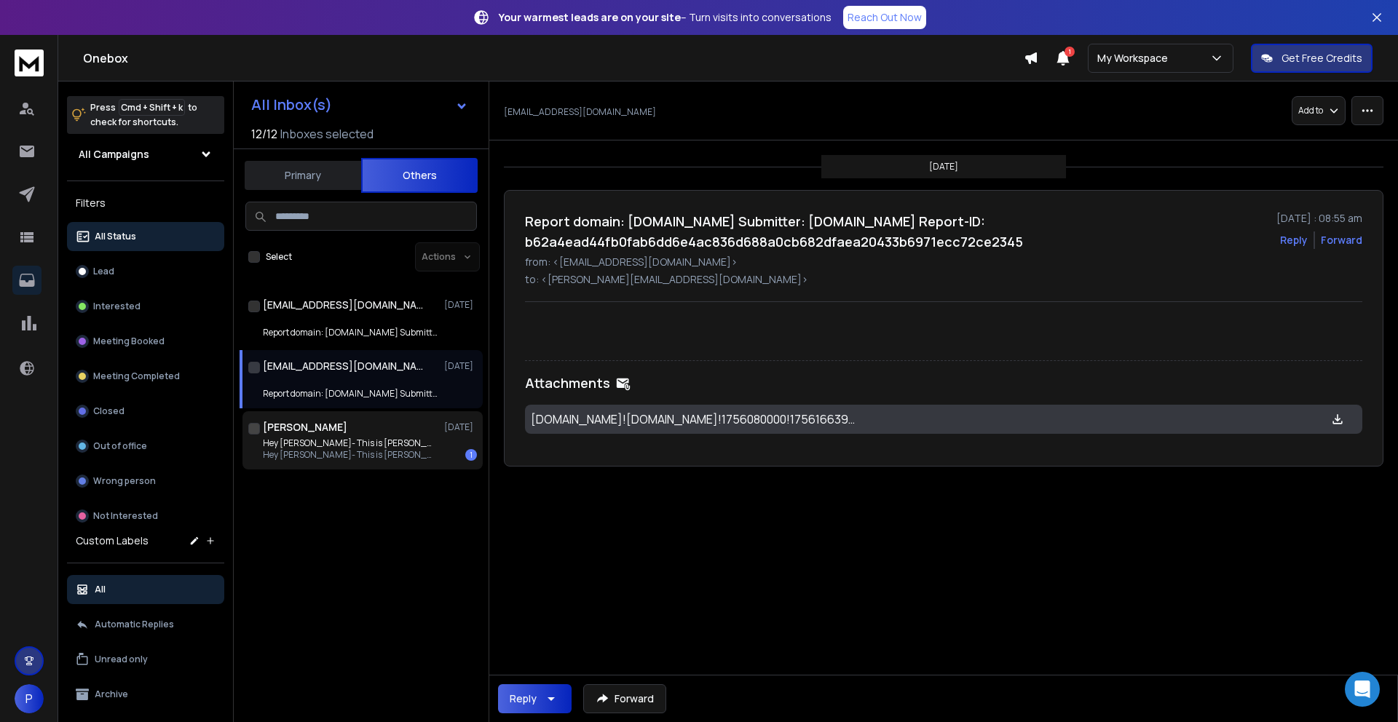
click at [361, 435] on div "[PERSON_NAME] [DATE] Hey [PERSON_NAME]- This is [PERSON_NAME] [PERSON_NAME]- Th…" at bounding box center [370, 440] width 214 height 41
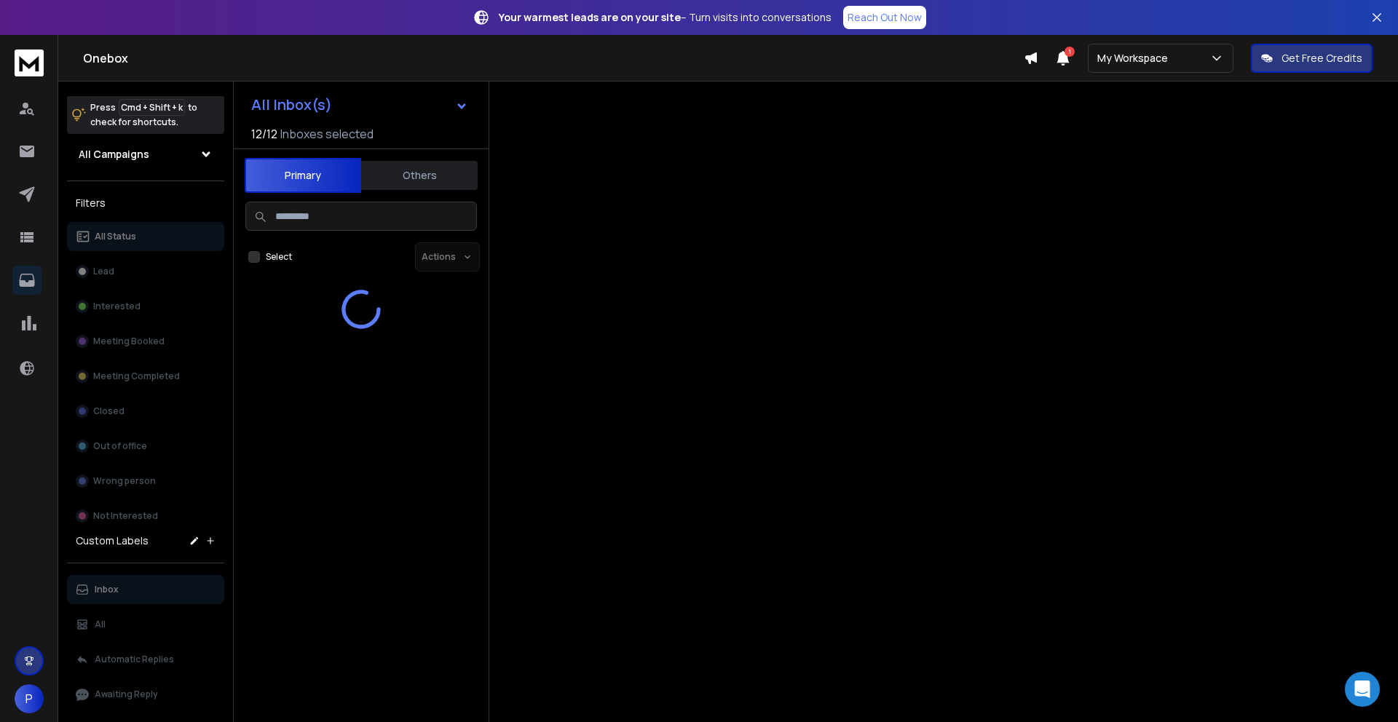
click at [293, 173] on button "Primary" at bounding box center [303, 175] width 116 height 35
